Goal: Communication & Community: Answer question/provide support

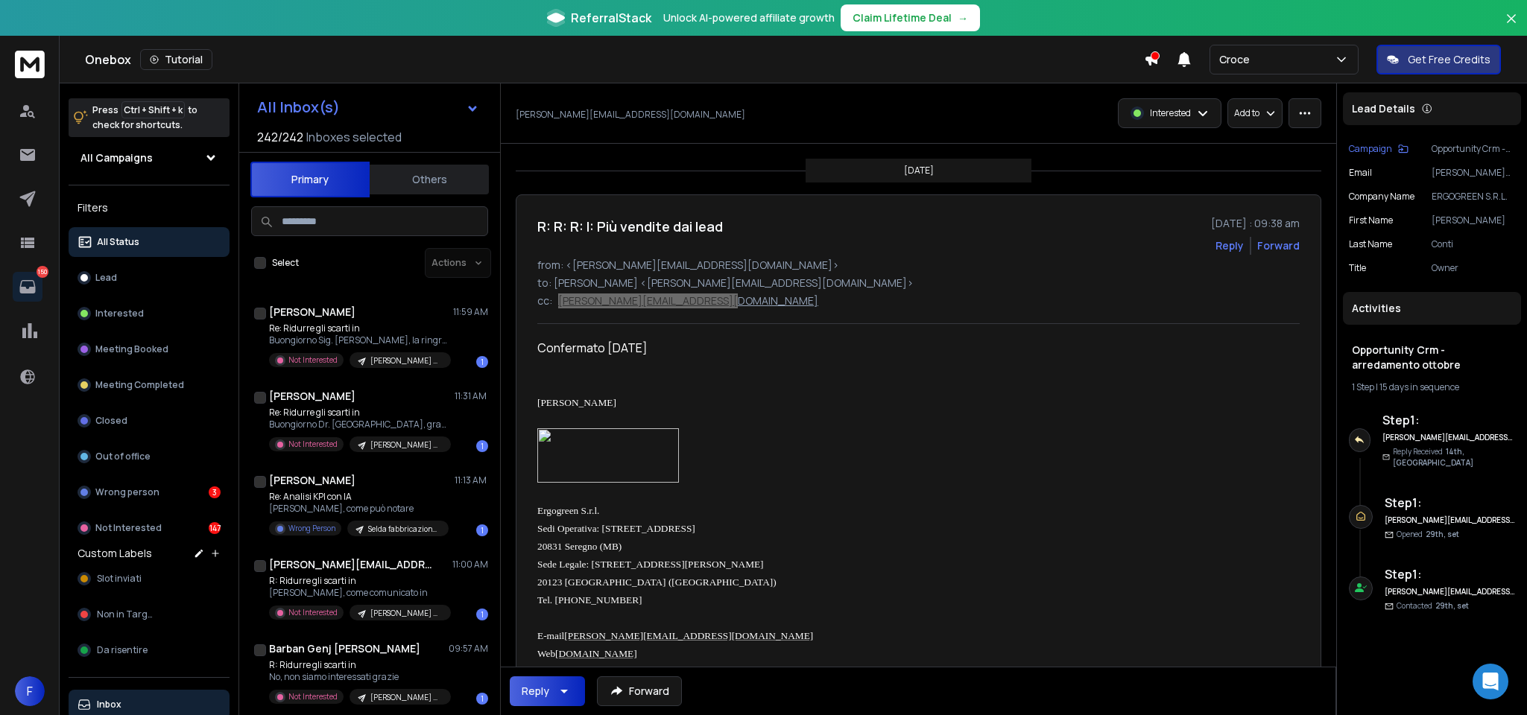
scroll to position [508, 0]
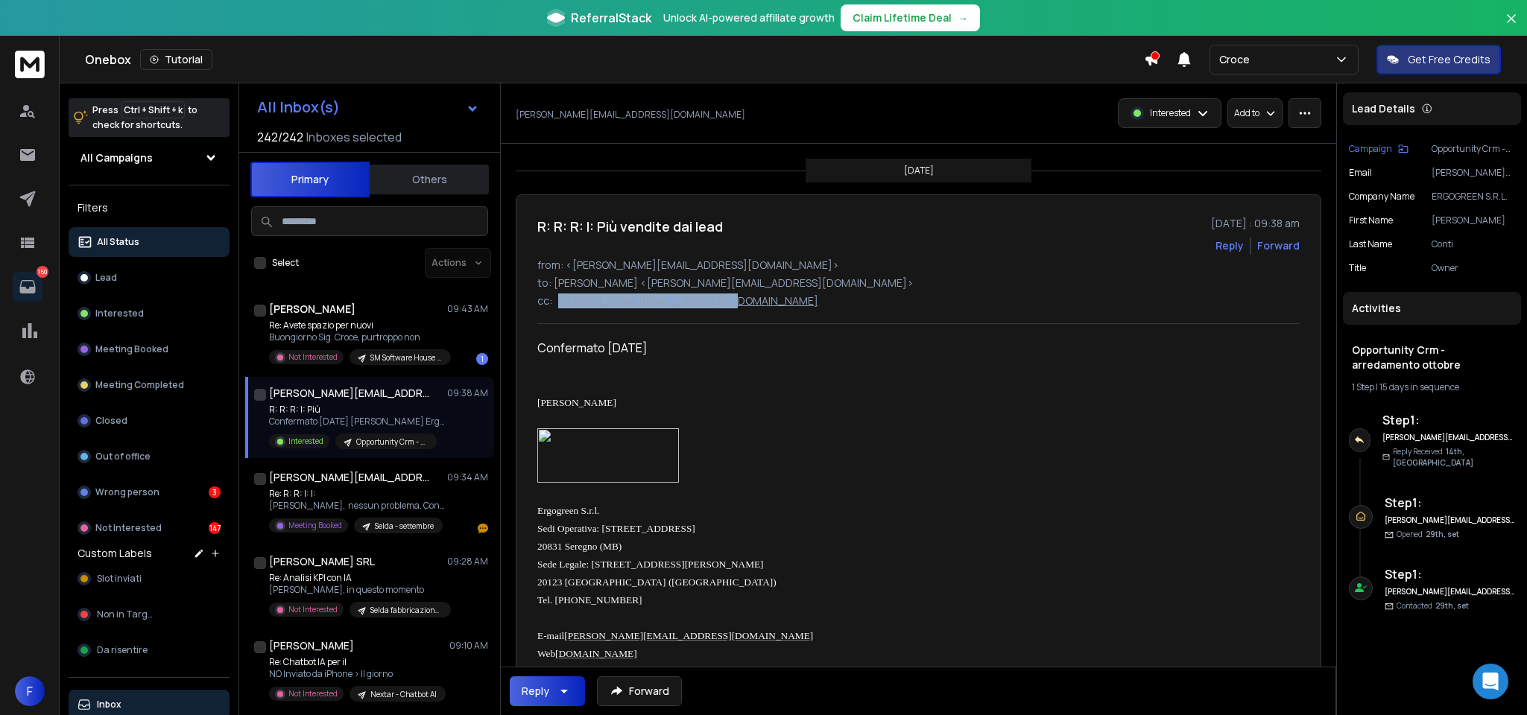
click at [566, 680] on button "Reply" at bounding box center [547, 692] width 75 height 30
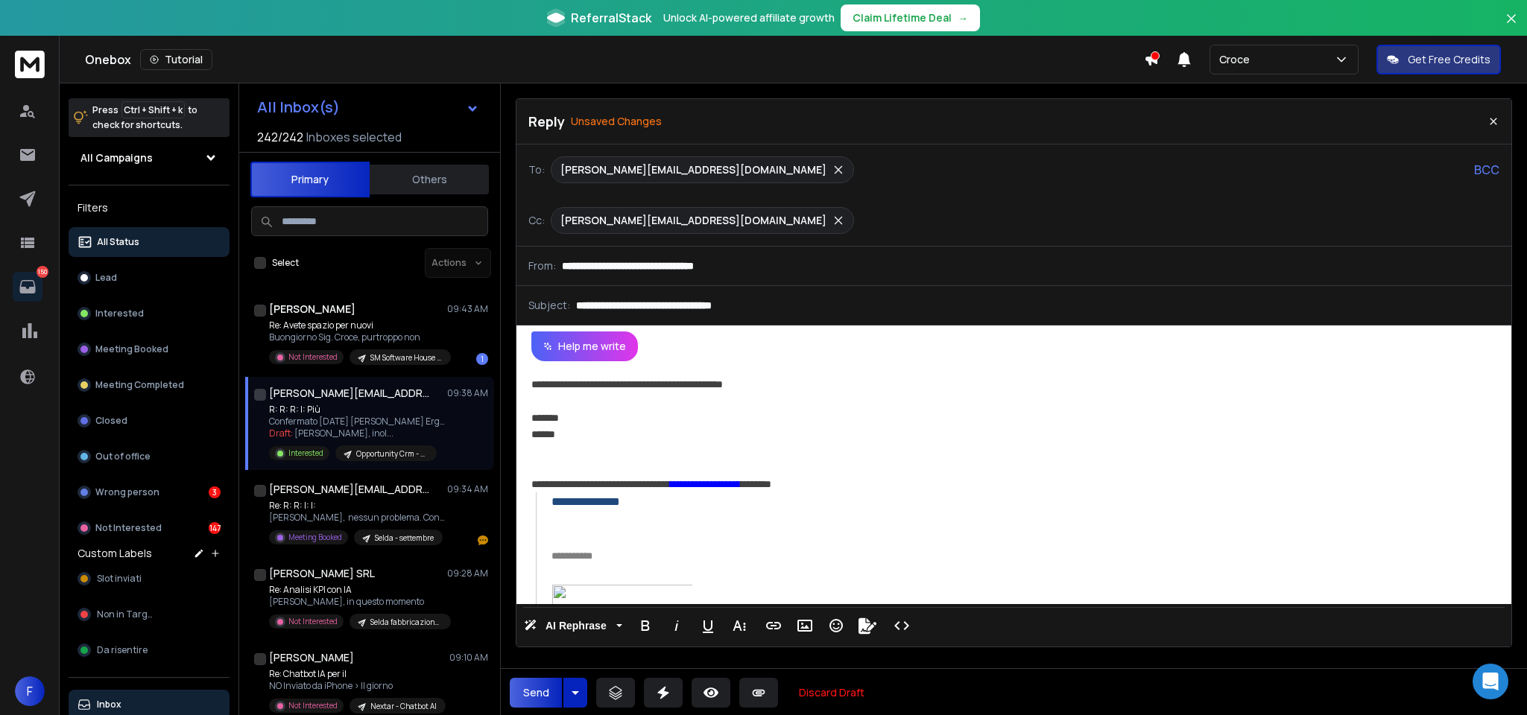
click at [530, 684] on button "Send" at bounding box center [536, 693] width 52 height 30
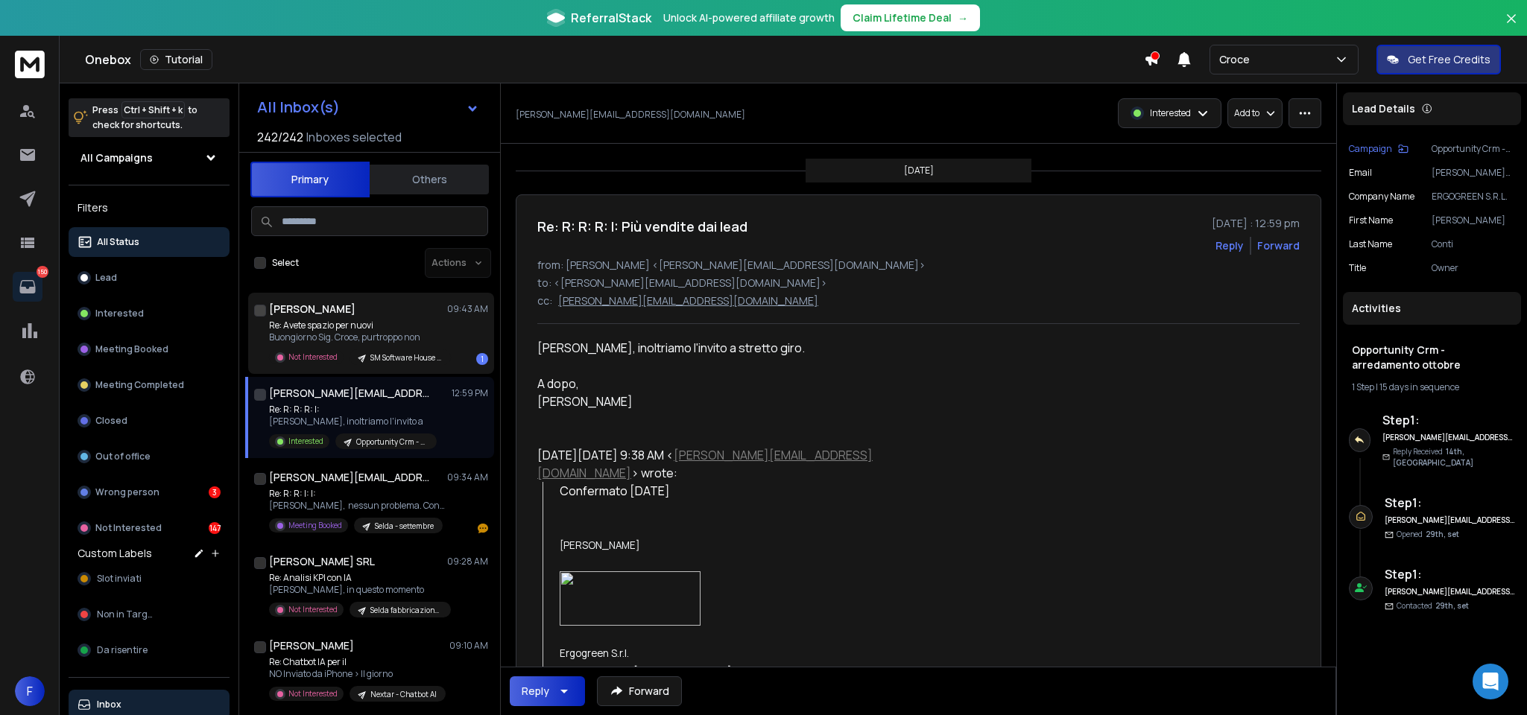
click at [460, 354] on div "Re: Avete spazio per nuovi Buongiorno Sig. [PERSON_NAME], purtroppo non Not Int…" at bounding box center [378, 342] width 219 height 45
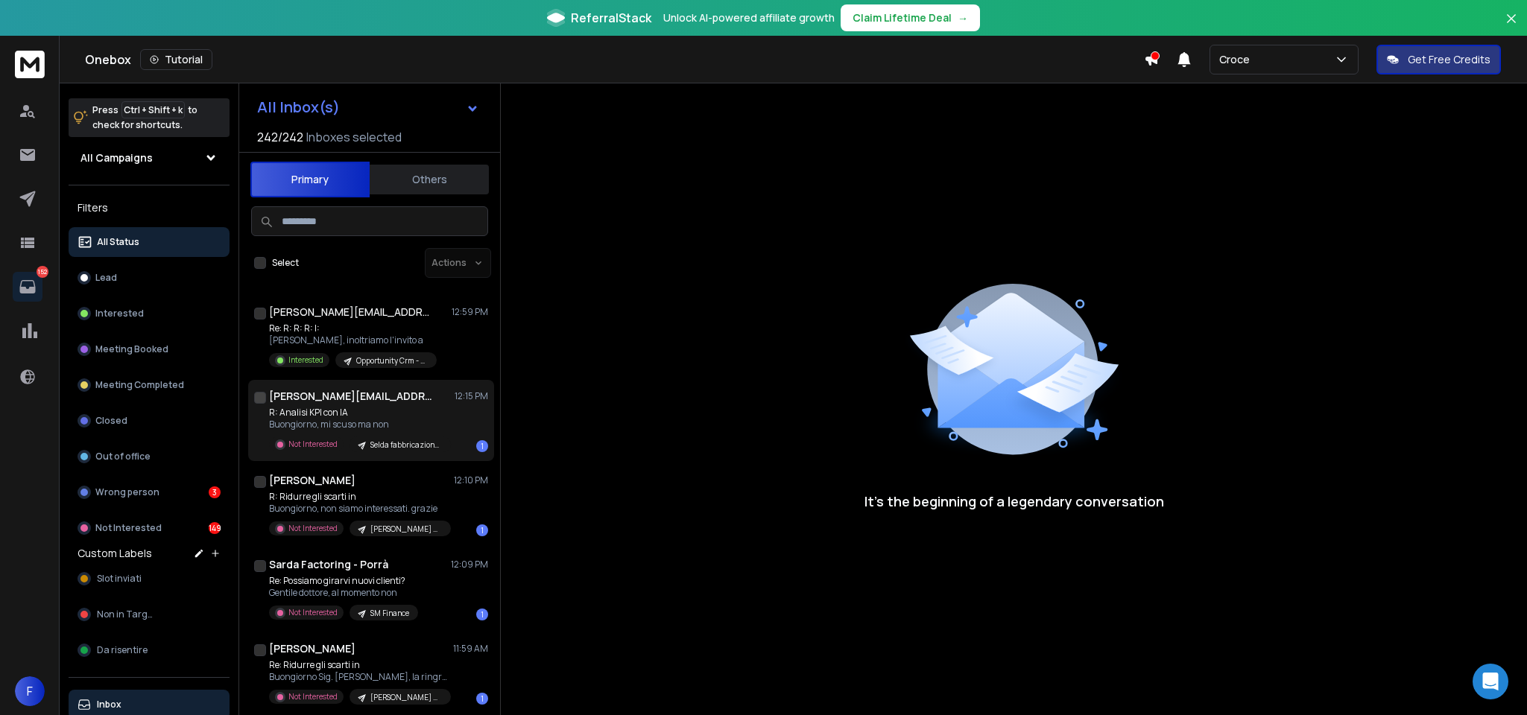
click at [466, 418] on div "R: Analisi KPI con IA Buongiorno, mi scuso ma non Not Interested Selda fabbrica…" at bounding box center [378, 429] width 219 height 45
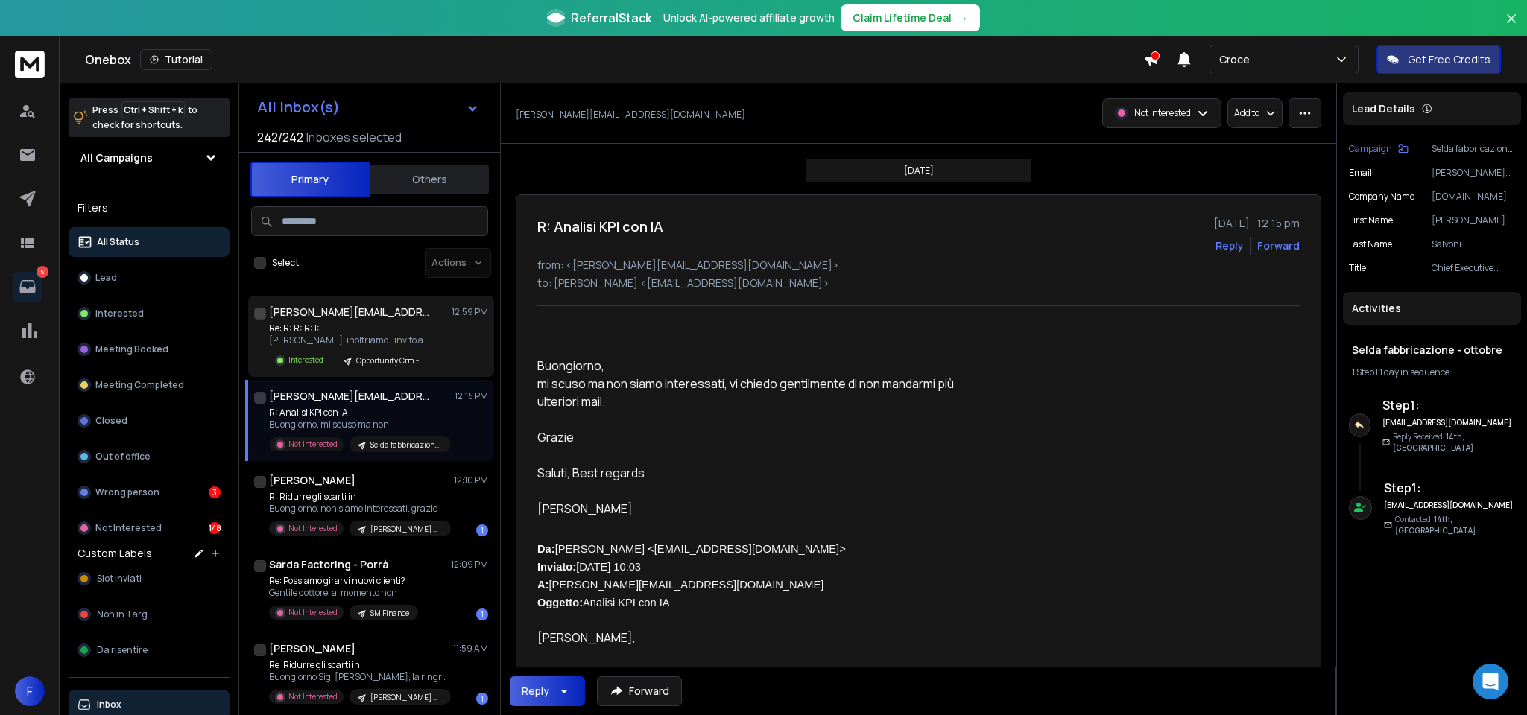
click at [438, 323] on div "Re: R: R: R: I: Perfetto Luigi, inoltriamo l'invito a Interested Opportunity Cr…" at bounding box center [378, 345] width 219 height 45
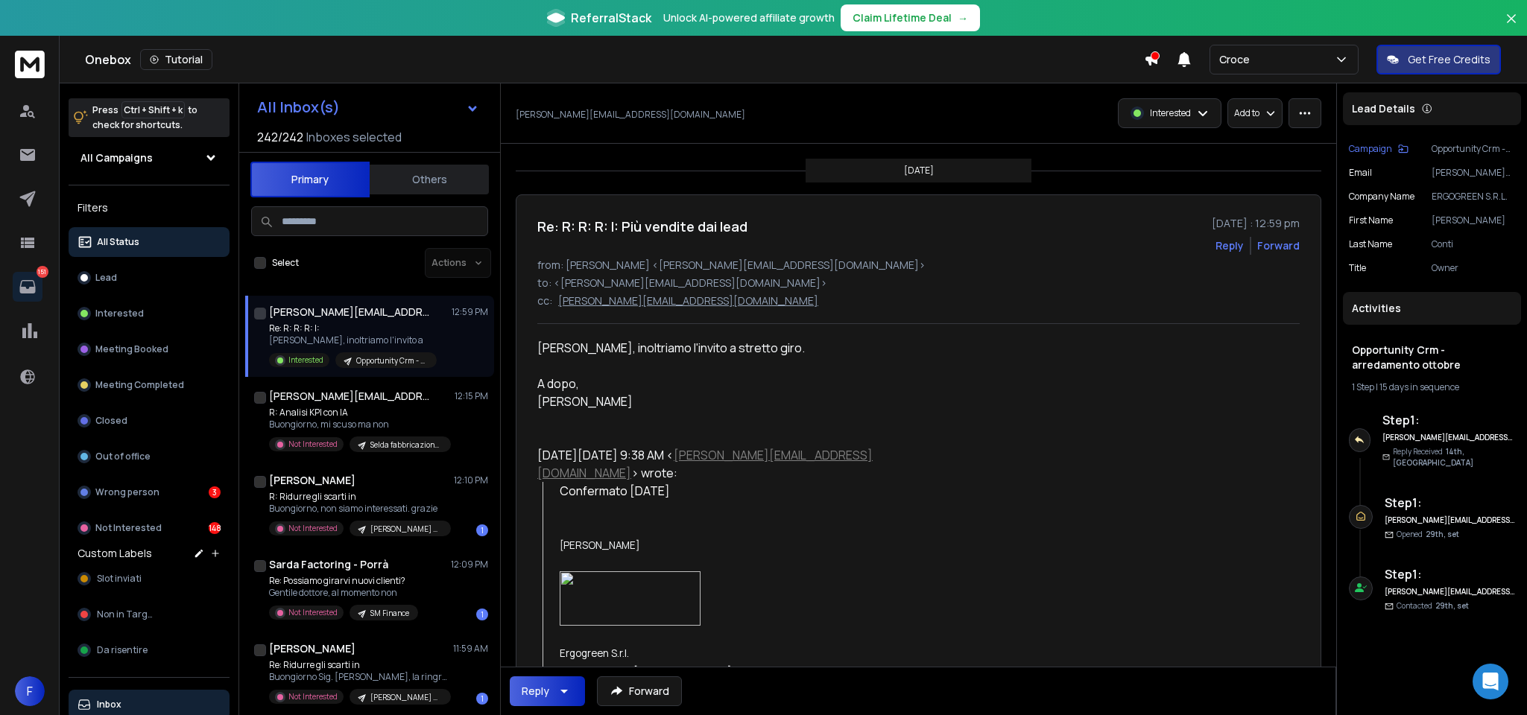
click at [1172, 108] on p "Interested" at bounding box center [1170, 113] width 41 height 12
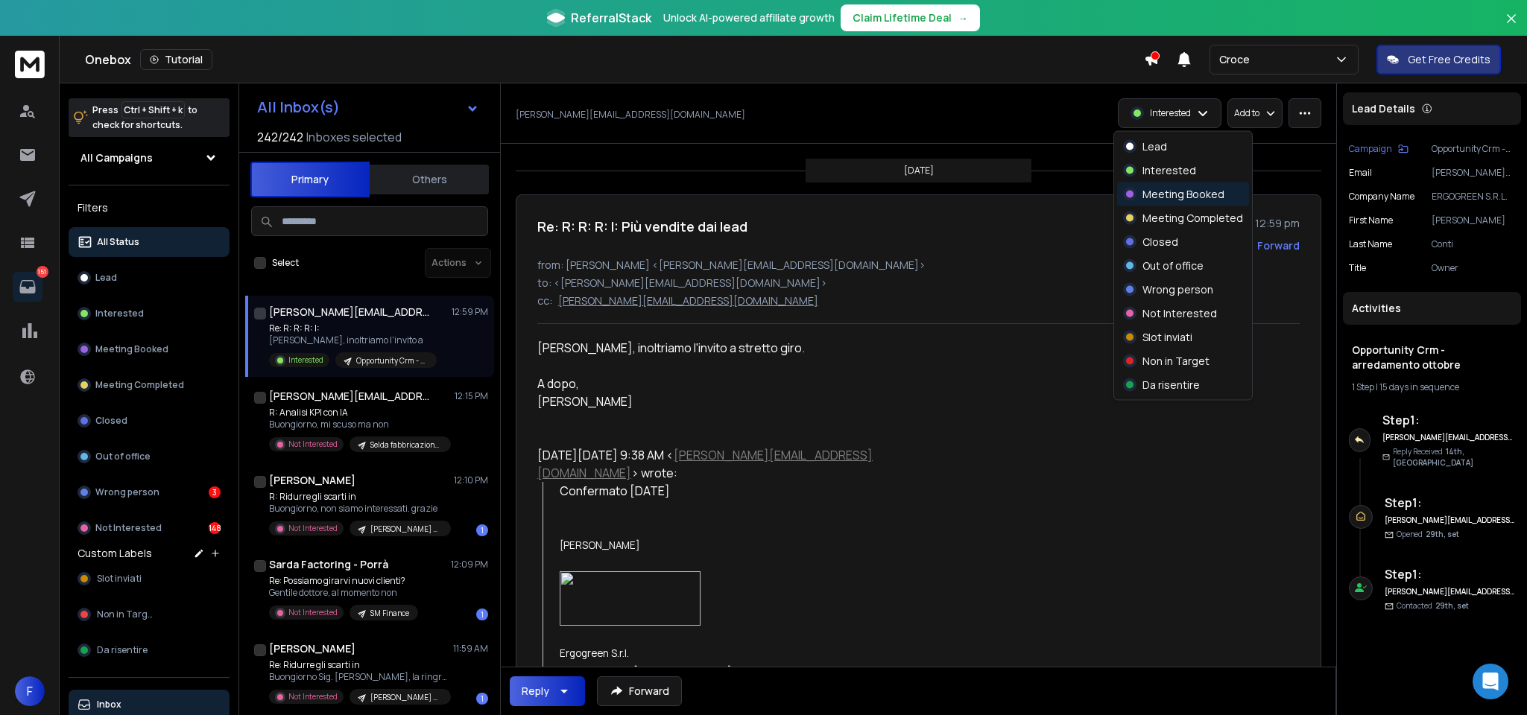
click at [1169, 191] on p "Meeting Booked" at bounding box center [1183, 194] width 82 height 15
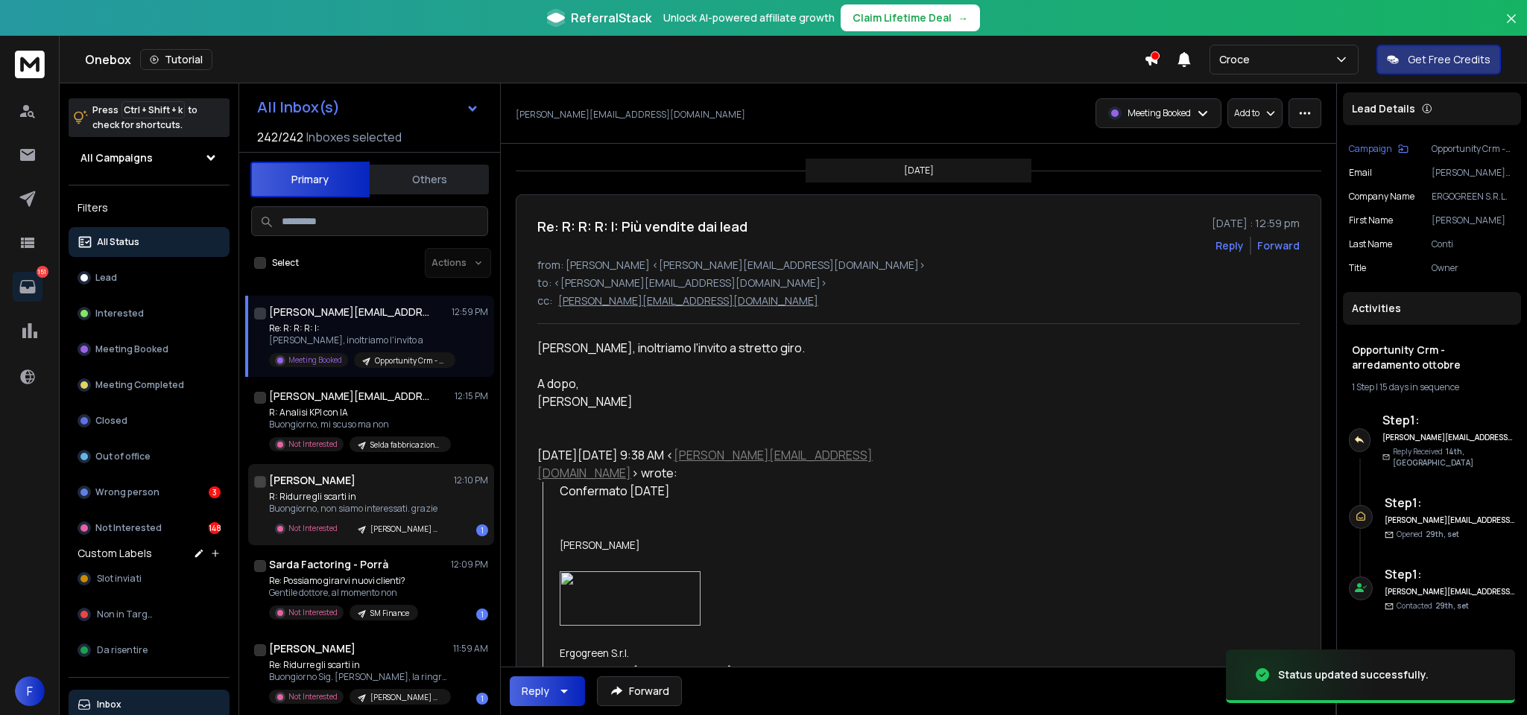
click at [414, 513] on p "Buongiorno, non siamo interessati. grazie" at bounding box center [358, 509] width 179 height 12
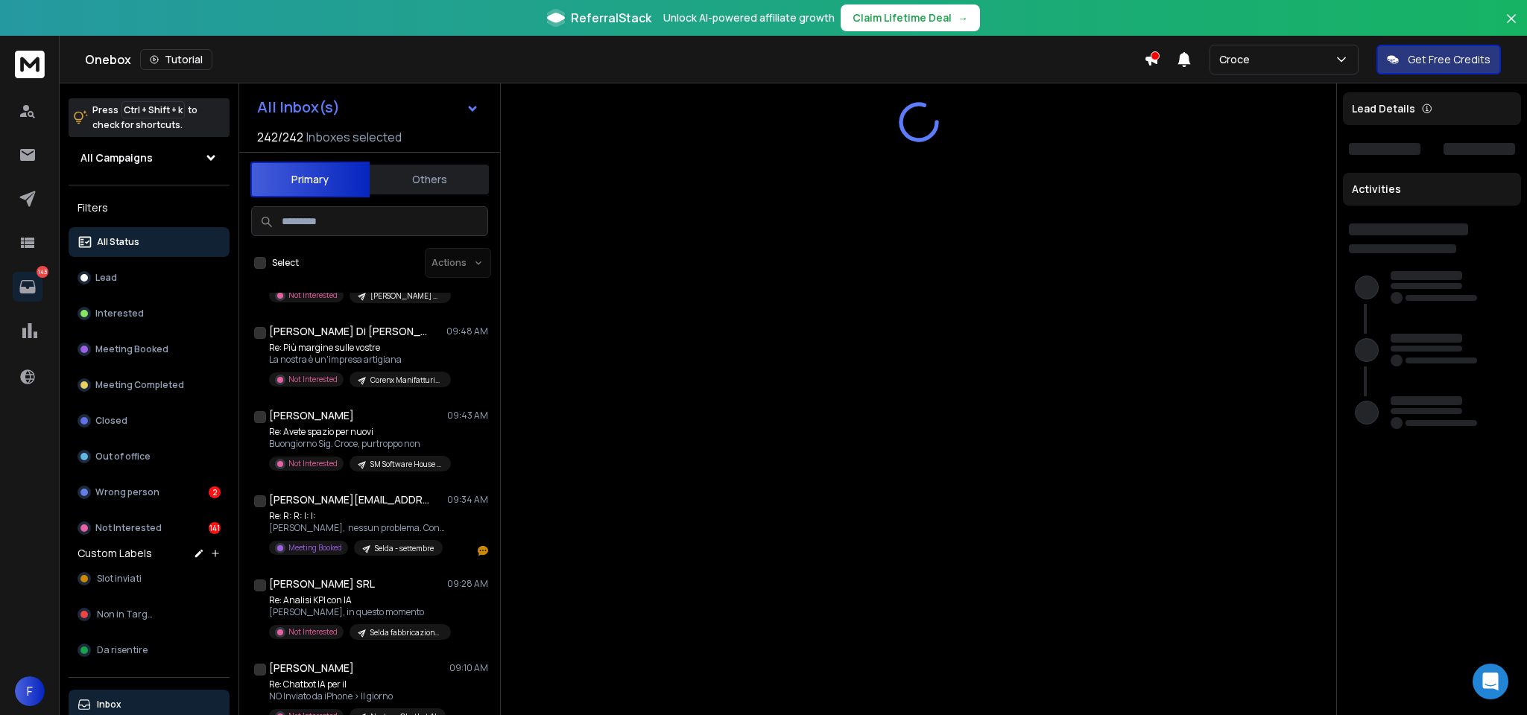
scroll to position [991, 0]
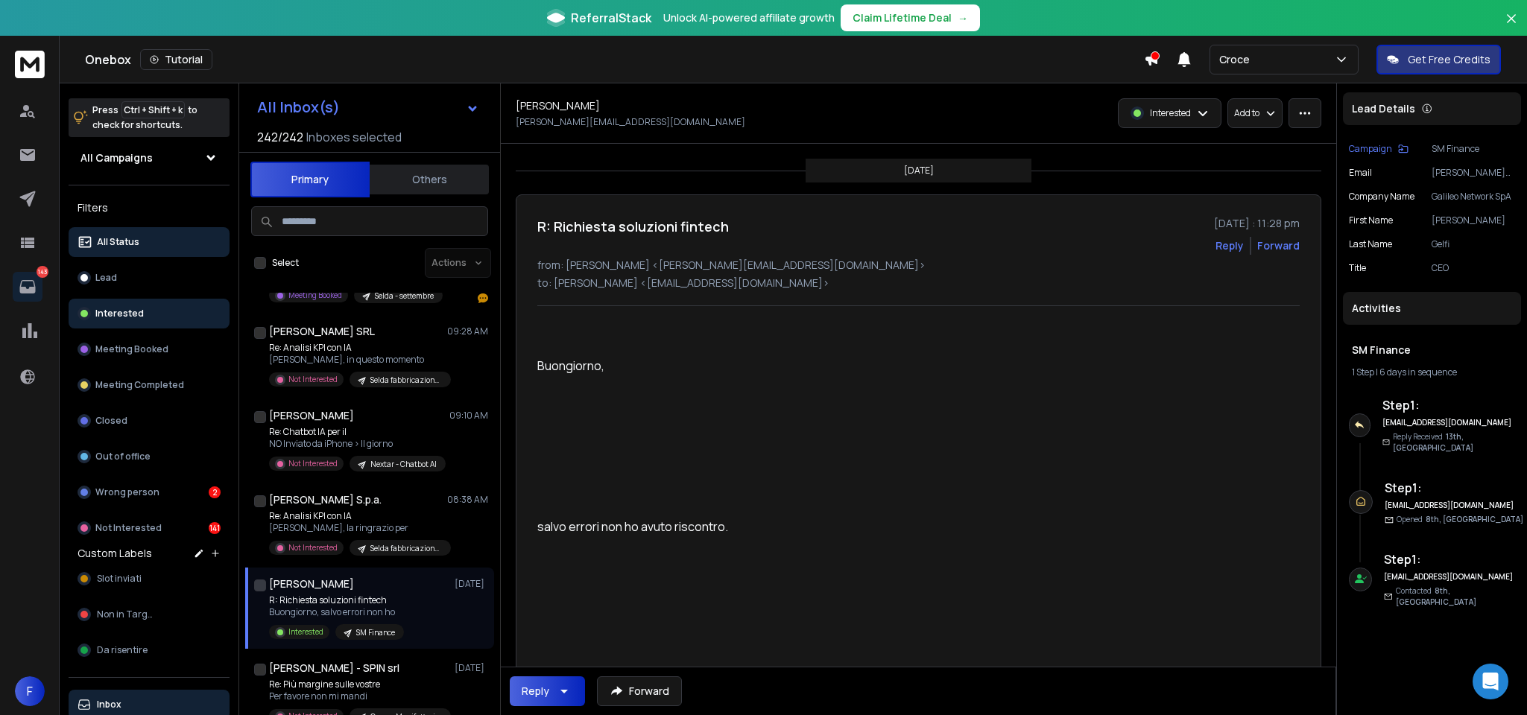
click at [144, 320] on button "Interested" at bounding box center [149, 314] width 161 height 30
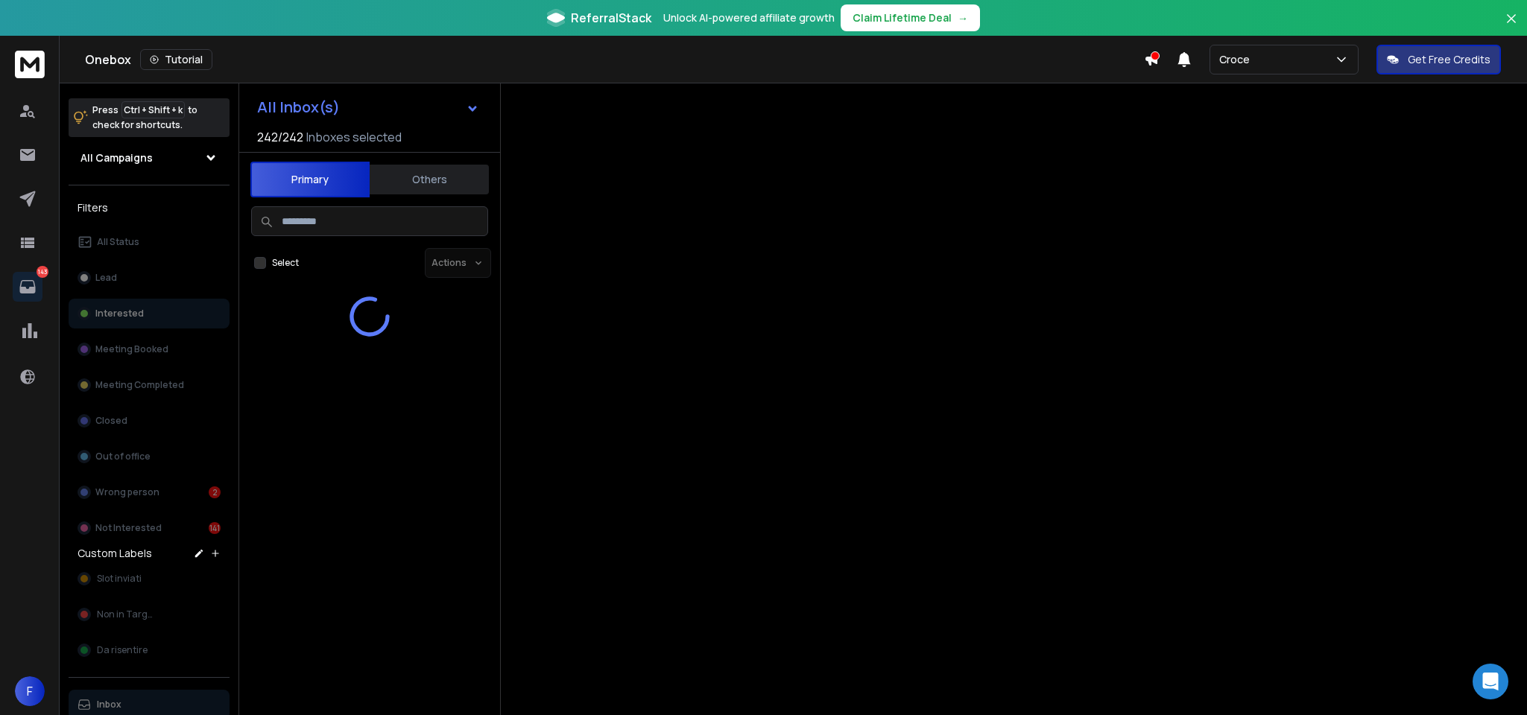
scroll to position [0, 0]
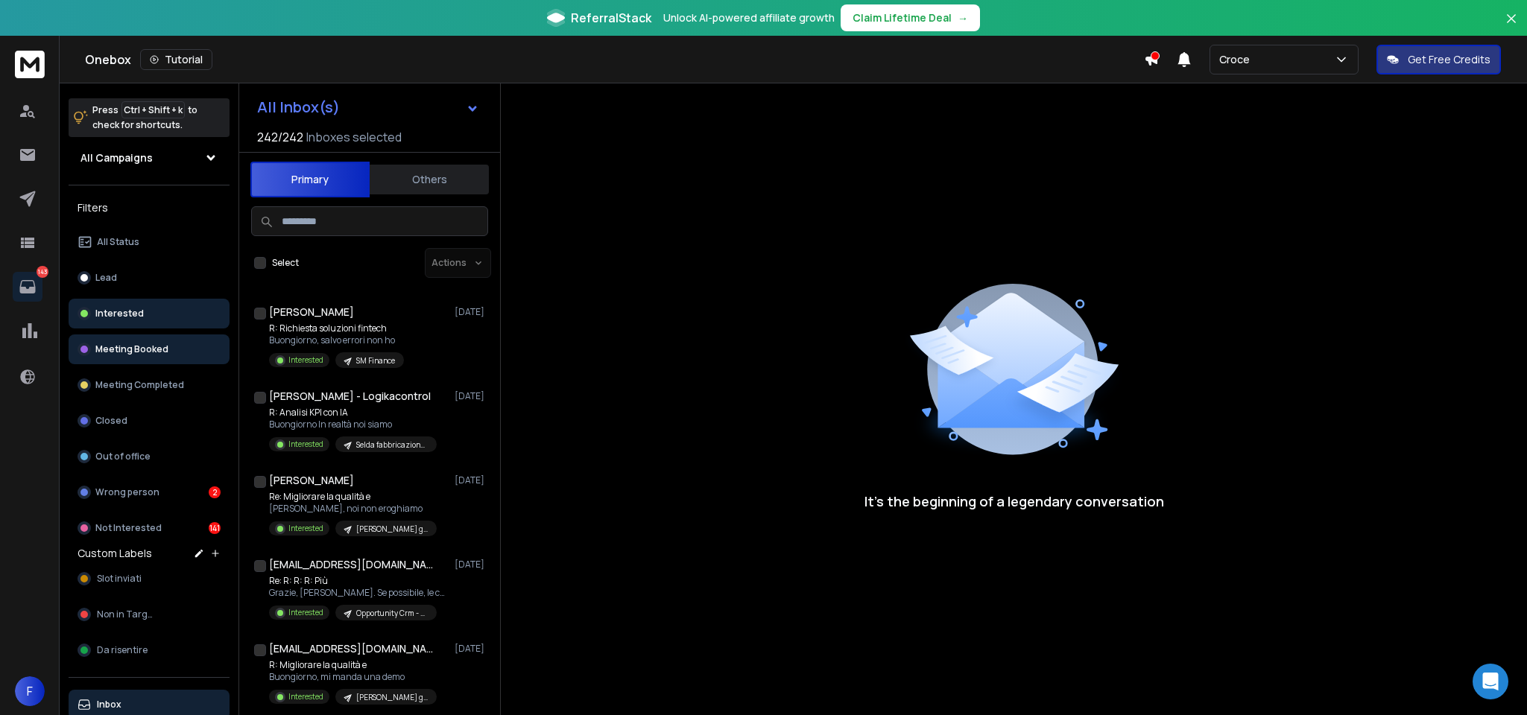
click at [115, 354] on p "Meeting Booked" at bounding box center [131, 350] width 73 height 12
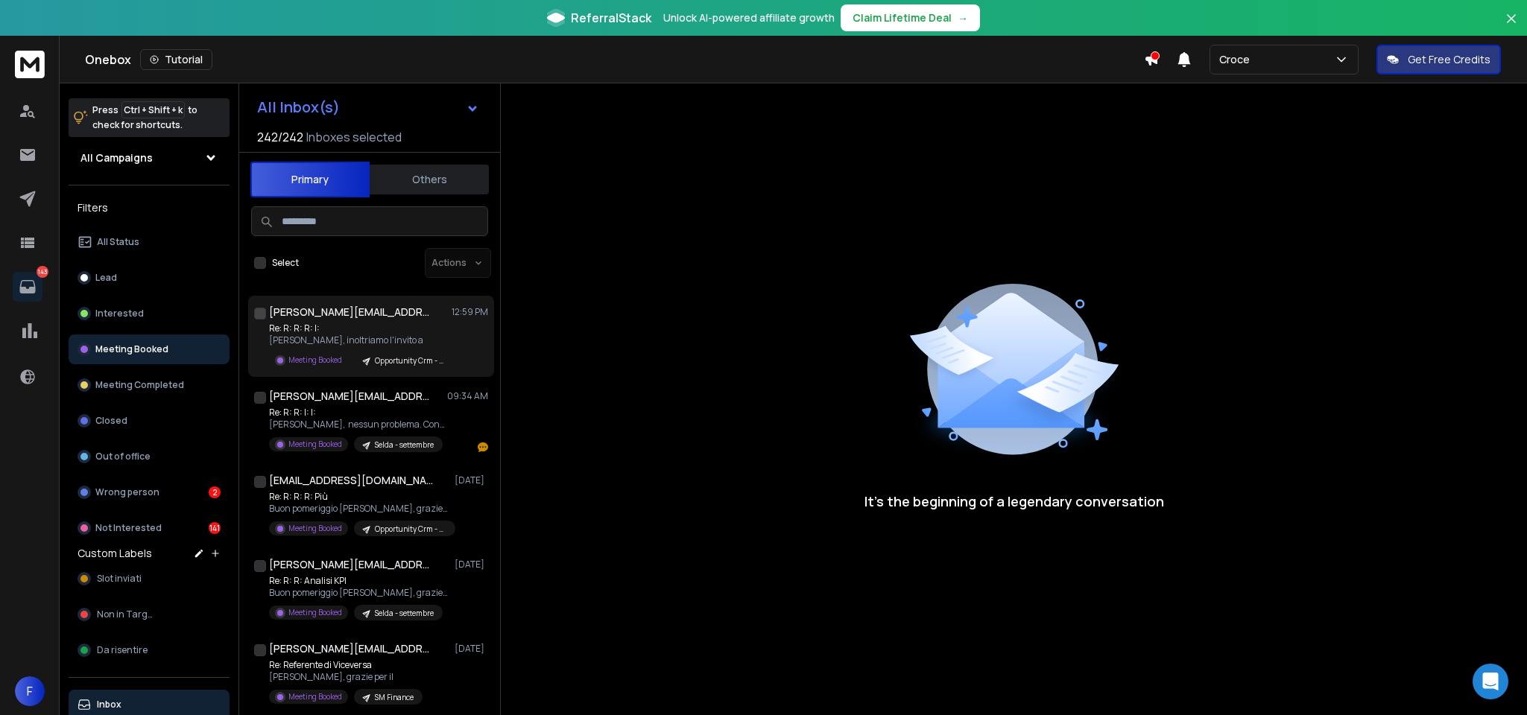
click at [421, 355] on p "Opportunity Crm - arredamento ottobre" at bounding box center [411, 360] width 72 height 11
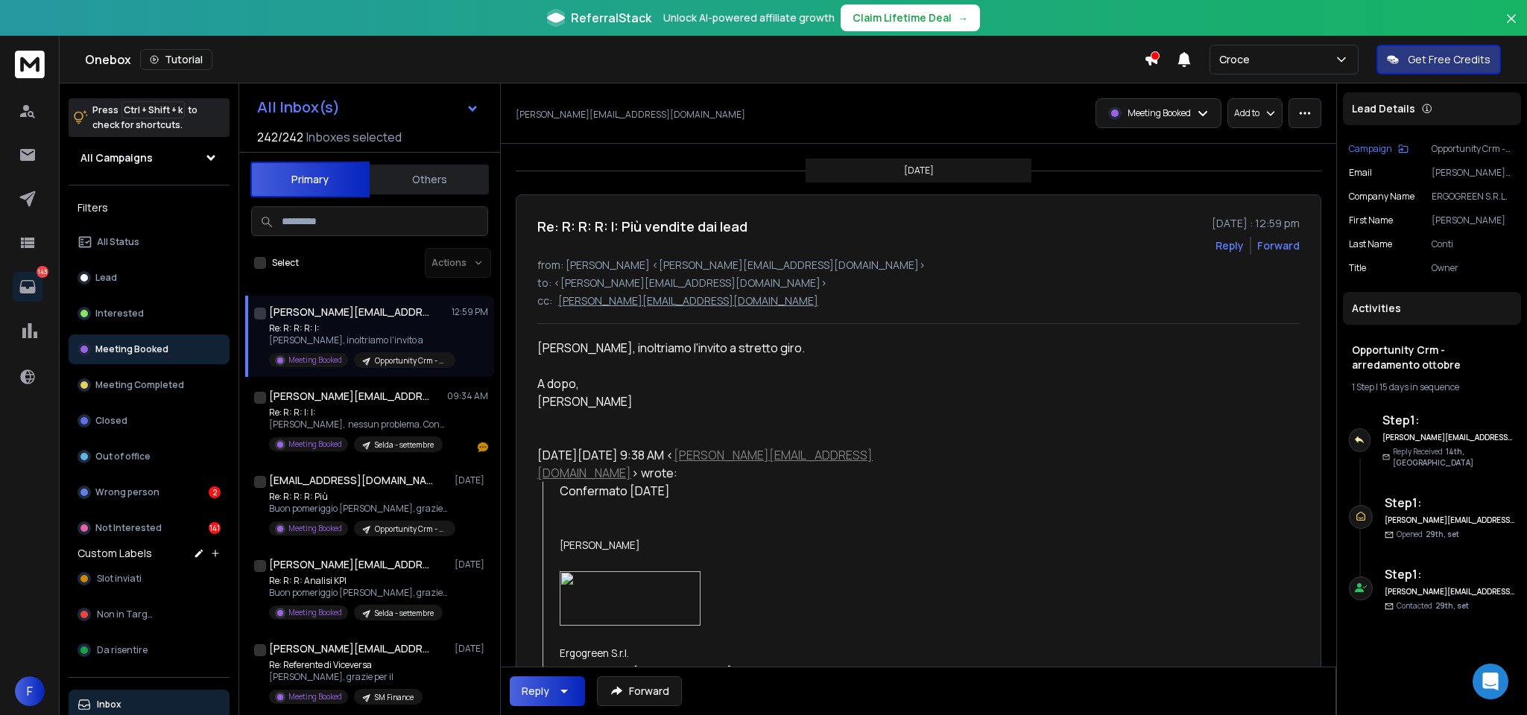
click at [1513, 18] on icon "Close banner" at bounding box center [1510, 18] width 13 height 13
